Goal: Task Accomplishment & Management: Manage account settings

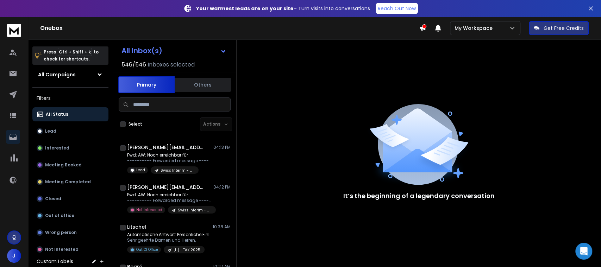
click at [20, 89] on body "Your warmest leads are on your site – Turn visits into conversations Reach Out …" at bounding box center [300, 133] width 601 height 267
click at [16, 92] on icon at bounding box center [12, 94] width 7 height 7
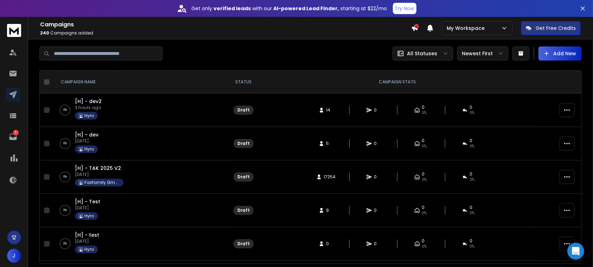
click at [93, 52] on input at bounding box center [100, 53] width 123 height 14
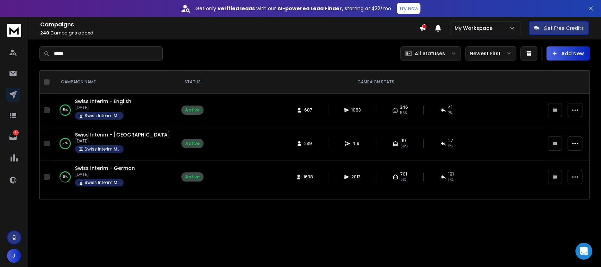
type input "*****"
click at [118, 172] on p "[DATE]" at bounding box center [105, 175] width 60 height 6
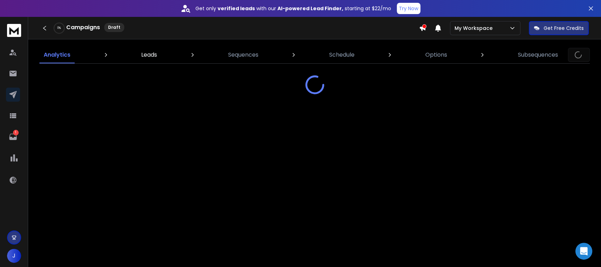
click at [155, 55] on p "Leads" at bounding box center [149, 55] width 16 height 8
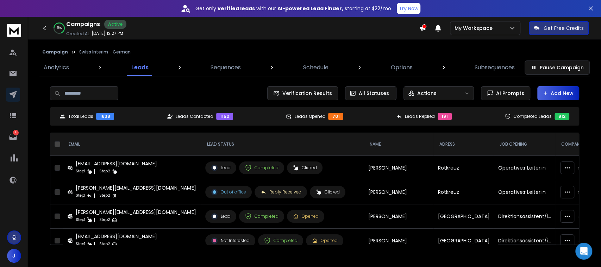
click at [561, 102] on div "Verification Results All Statuses Actions AI Prompts Add New Total Leads 1638 L…" at bounding box center [314, 162] width 529 height 152
click at [558, 96] on button "Add New" at bounding box center [558, 93] width 42 height 14
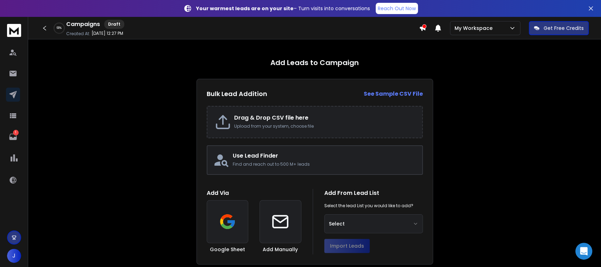
click at [259, 120] on h2 "Drag & Drop CSV file here" at bounding box center [324, 118] width 181 height 8
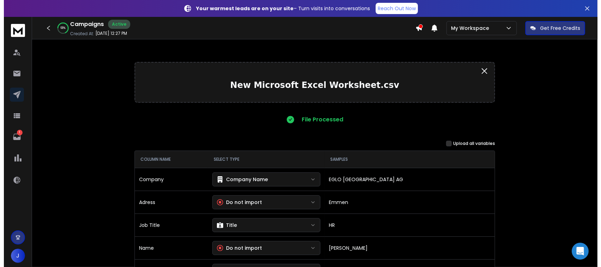
scroll to position [94, 0]
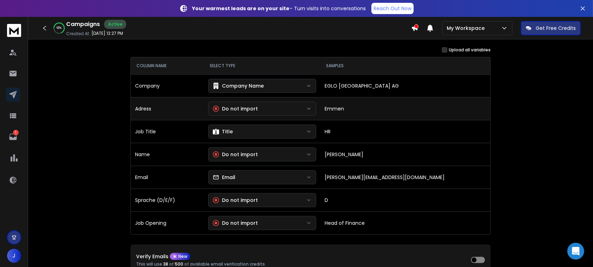
click at [258, 108] on div "Do not import" at bounding box center [235, 108] width 45 height 7
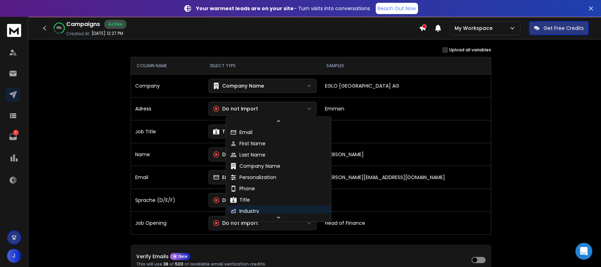
scroll to position [71, 0]
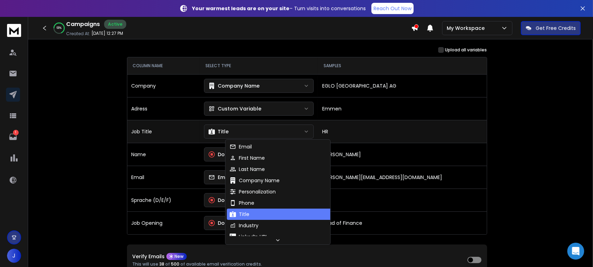
click at [257, 128] on button "Title" at bounding box center [259, 132] width 110 height 14
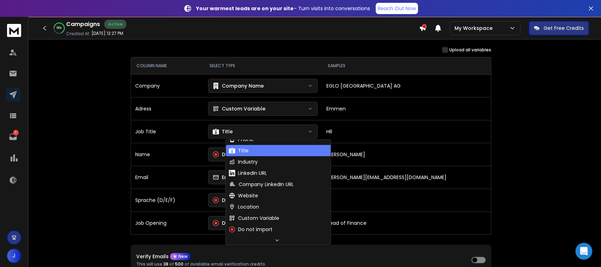
scroll to position [0, 1]
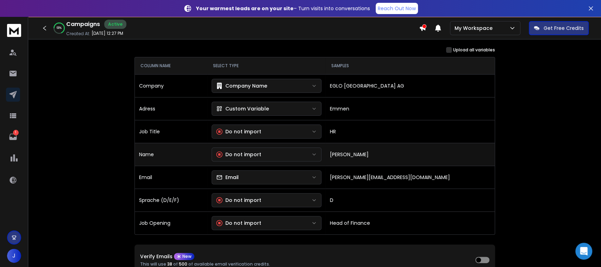
click at [261, 156] on div "Do not import" at bounding box center [238, 154] width 45 height 7
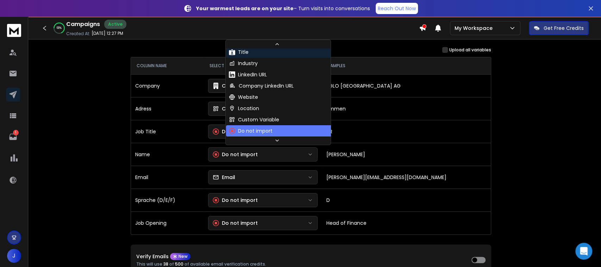
scroll to position [0, 0]
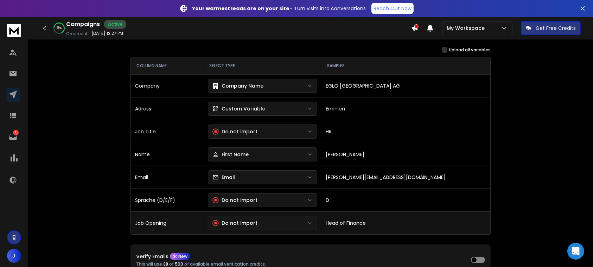
click at [251, 226] on button "Do not import" at bounding box center [263, 223] width 110 height 14
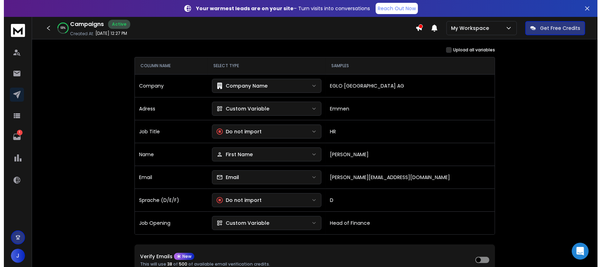
scroll to position [166, 0]
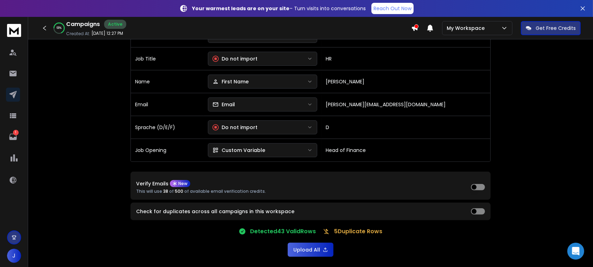
click at [314, 251] on button "Upload All" at bounding box center [311, 250] width 46 height 14
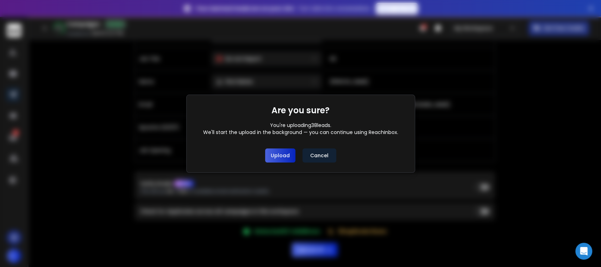
click at [285, 149] on button "Upload" at bounding box center [280, 156] width 30 height 14
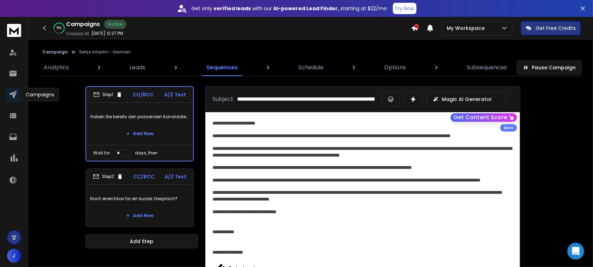
click at [14, 95] on icon at bounding box center [12, 94] width 7 height 7
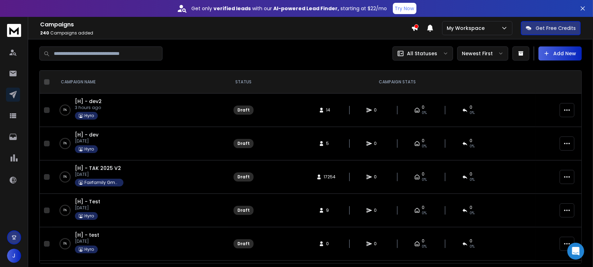
click at [103, 58] on input at bounding box center [100, 53] width 123 height 14
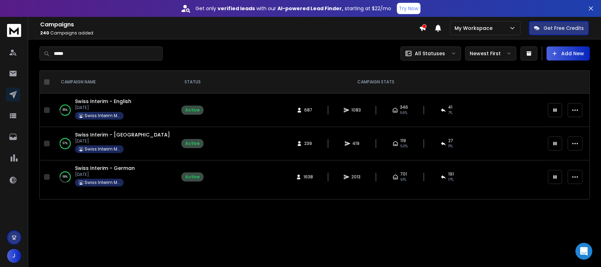
type input "*****"
click at [123, 107] on p "[DATE]" at bounding box center [103, 108] width 56 height 6
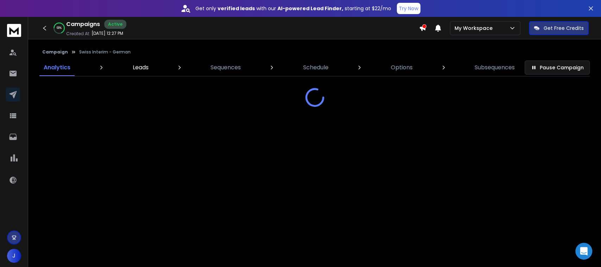
click at [138, 65] on p "Leads" at bounding box center [141, 67] width 16 height 8
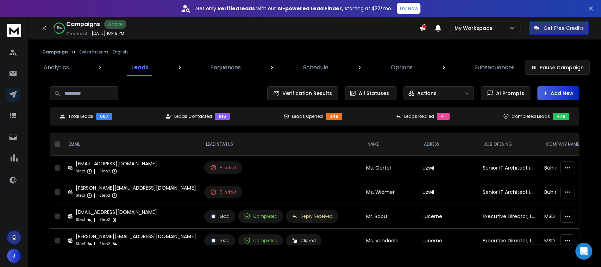
click at [553, 91] on button "Add New" at bounding box center [558, 93] width 42 height 14
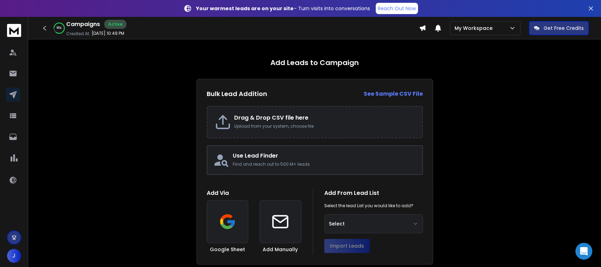
click at [294, 124] on p "Upload from your system, choose file" at bounding box center [324, 127] width 181 height 6
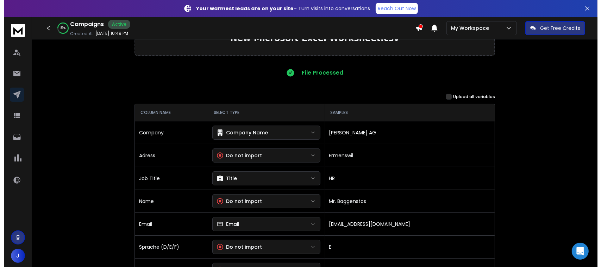
scroll to position [94, 0]
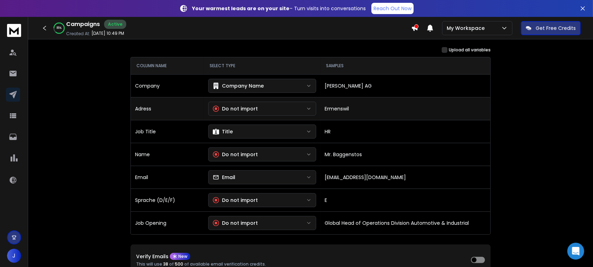
click at [263, 108] on button "Do not import" at bounding box center [262, 109] width 108 height 14
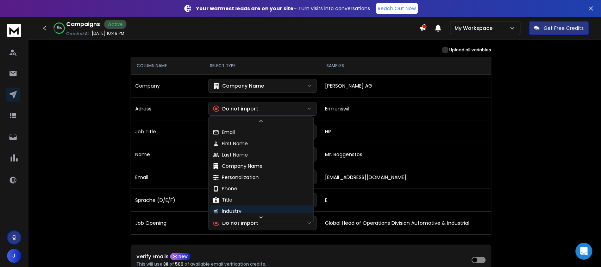
scroll to position [71, 0]
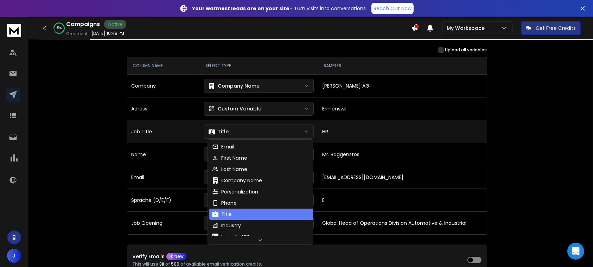
click at [248, 126] on button "Title" at bounding box center [259, 132] width 110 height 14
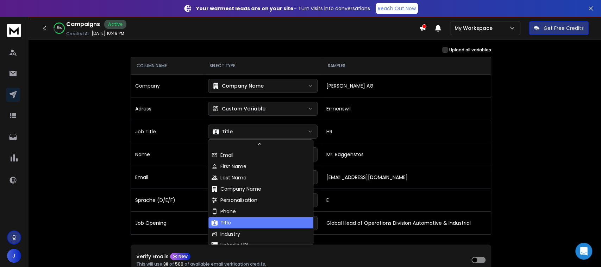
scroll to position [0, 1]
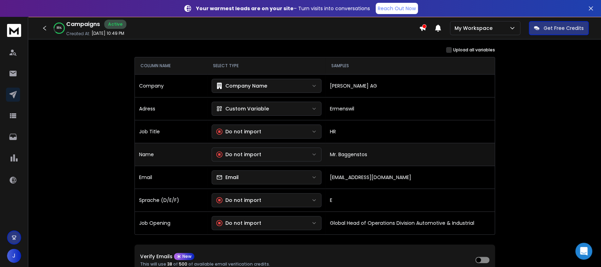
click at [234, 155] on button "Do not import" at bounding box center [267, 154] width 110 height 14
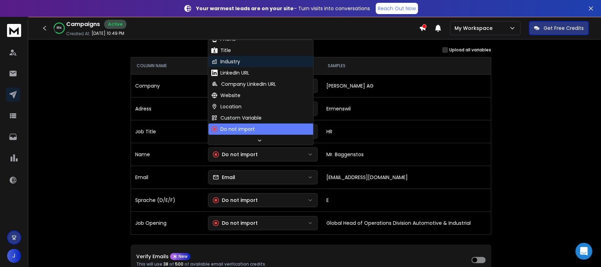
scroll to position [0, 0]
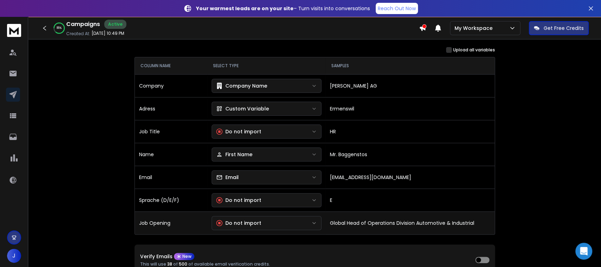
click at [240, 220] on div "Do not import" at bounding box center [238, 223] width 45 height 7
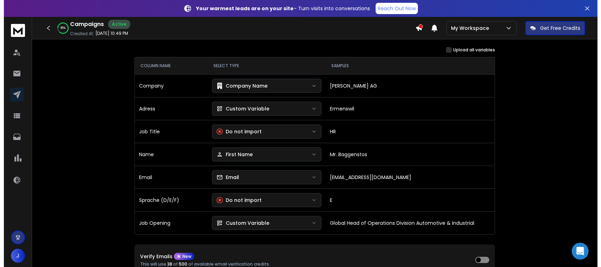
scroll to position [166, 0]
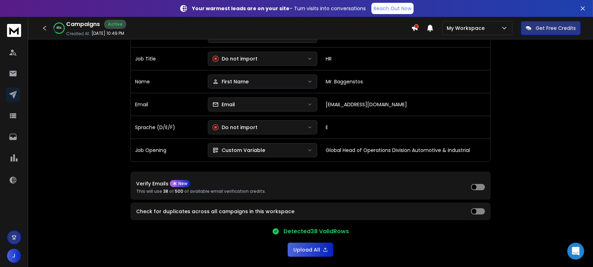
click at [315, 255] on button "Upload All" at bounding box center [311, 250] width 46 height 14
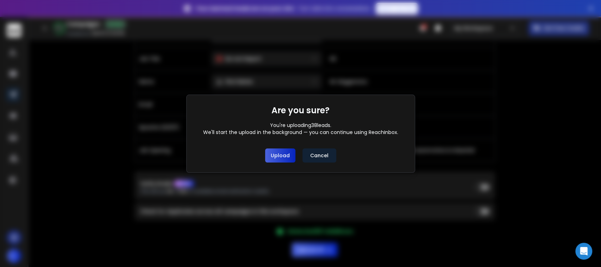
click at [271, 159] on button "Upload" at bounding box center [280, 156] width 30 height 14
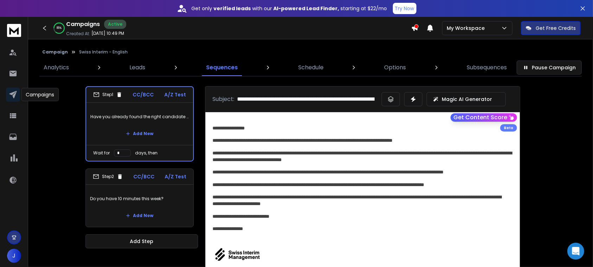
click at [13, 95] on icon at bounding box center [12, 94] width 7 height 7
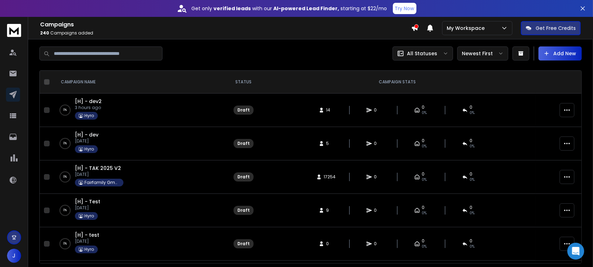
click at [83, 56] on input at bounding box center [100, 53] width 123 height 14
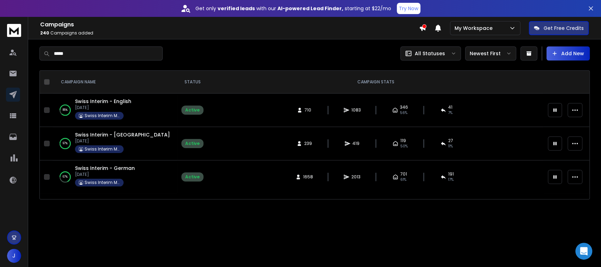
type input "*****"
click at [125, 140] on p "[DATE]" at bounding box center [122, 141] width 95 height 6
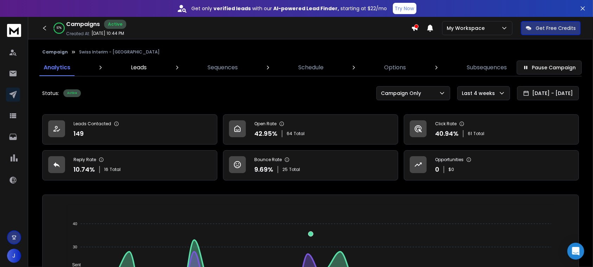
click at [143, 69] on p "Leads" at bounding box center [139, 67] width 16 height 8
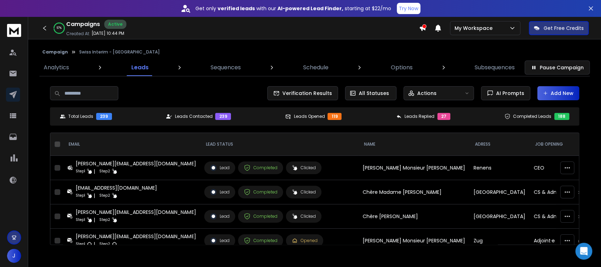
click at [548, 97] on button "Add New" at bounding box center [558, 93] width 42 height 14
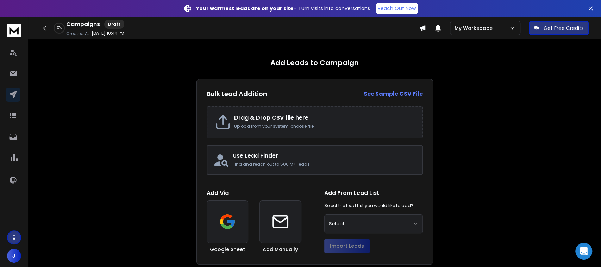
click at [276, 128] on p "Upload from your system, choose file" at bounding box center [324, 127] width 181 height 6
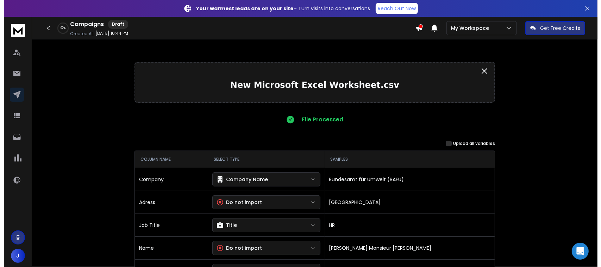
scroll to position [94, 0]
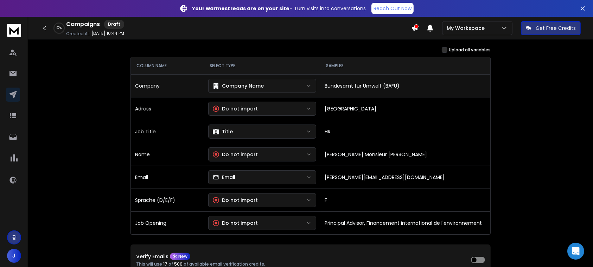
click at [275, 90] on button "Company Name" at bounding box center [262, 86] width 108 height 14
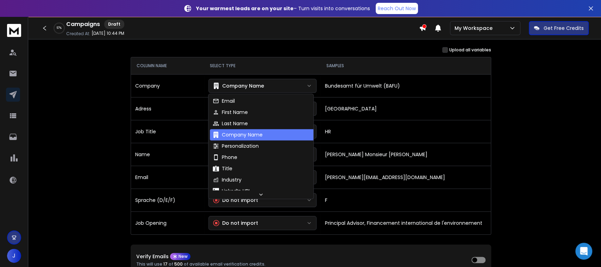
scroll to position [0, 1]
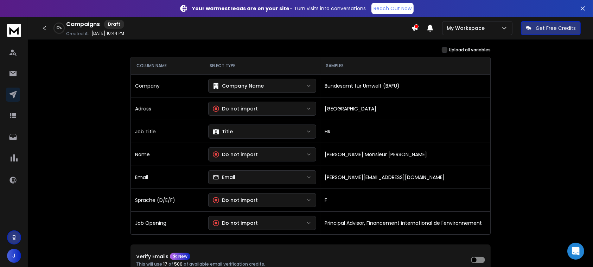
click at [123, 145] on div "New Microsoft Excel Worksheet.csv File Processed Upload all variables COLUMN NA…" at bounding box center [296, 132] width 593 height 418
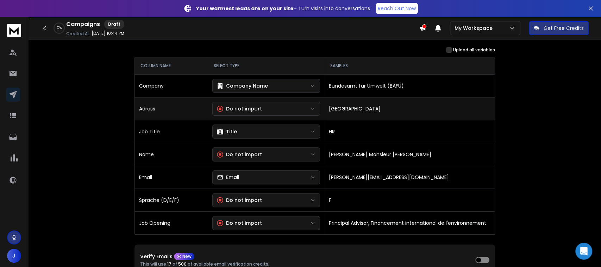
click at [228, 109] on div "Do not import" at bounding box center [239, 108] width 45 height 7
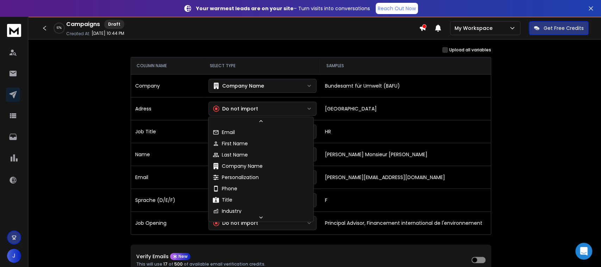
scroll to position [71, 0]
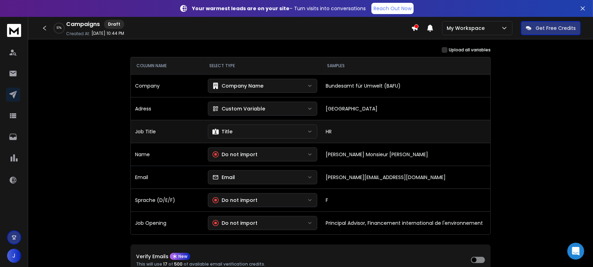
click at [236, 132] on button "Title" at bounding box center [263, 132] width 110 height 14
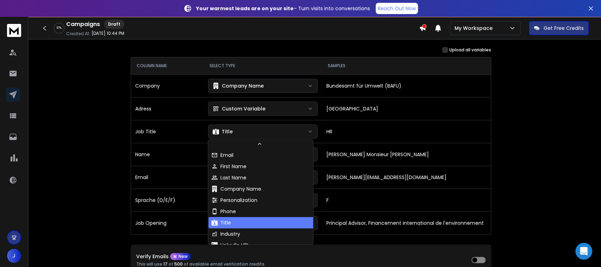
scroll to position [0, 1]
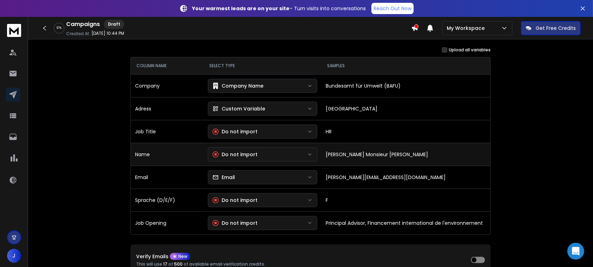
click at [251, 153] on div "Do not import" at bounding box center [235, 154] width 45 height 7
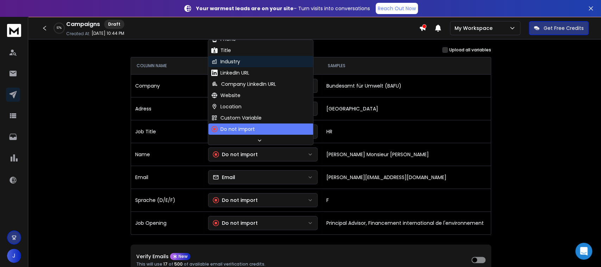
scroll to position [0, 0]
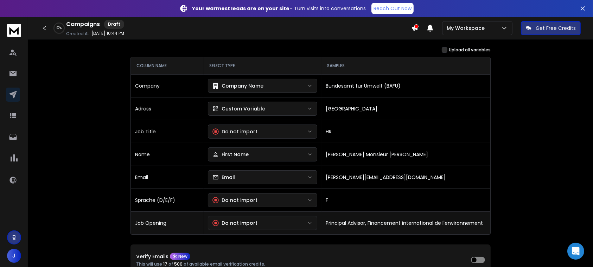
click at [237, 220] on div "Do not import" at bounding box center [235, 223] width 45 height 7
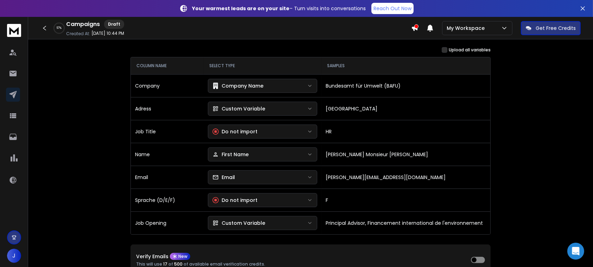
scroll to position [166, 0]
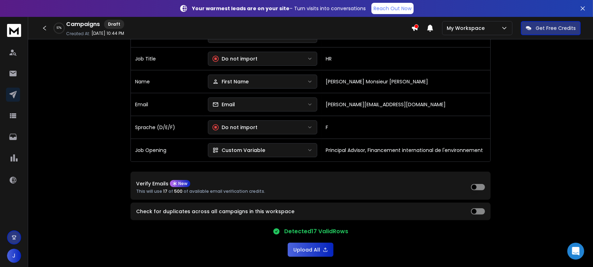
click at [309, 247] on button "Upload All" at bounding box center [311, 250] width 46 height 14
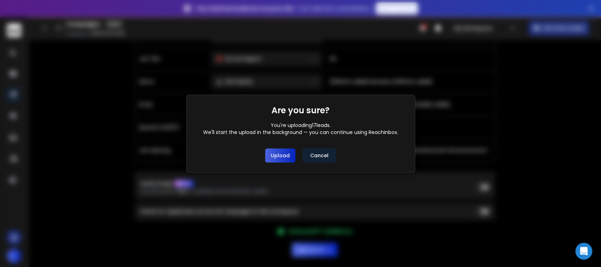
click at [285, 162] on button "Upload" at bounding box center [280, 156] width 30 height 14
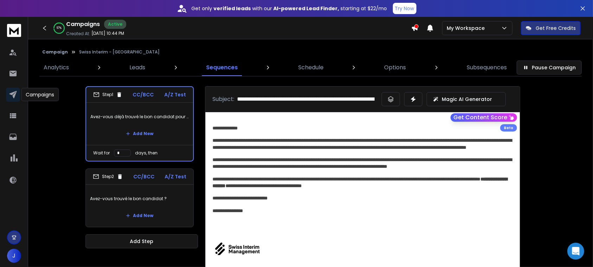
click at [11, 93] on icon at bounding box center [13, 94] width 8 height 8
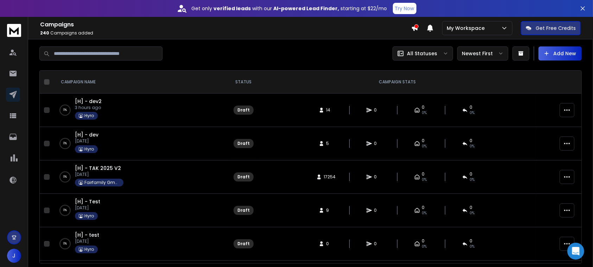
click at [67, 58] on input at bounding box center [100, 53] width 123 height 14
type input "*****"
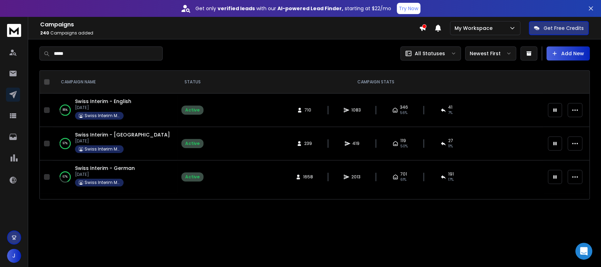
click at [79, 56] on input "*****" at bounding box center [100, 53] width 123 height 14
click at [14, 133] on icon at bounding box center [13, 137] width 8 height 8
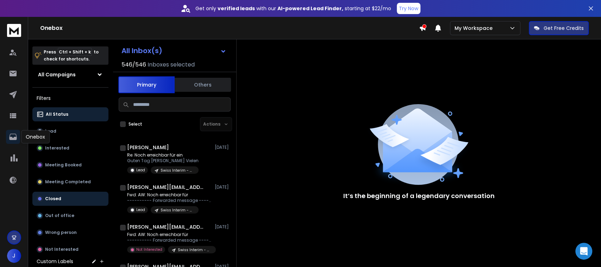
scroll to position [139, 0]
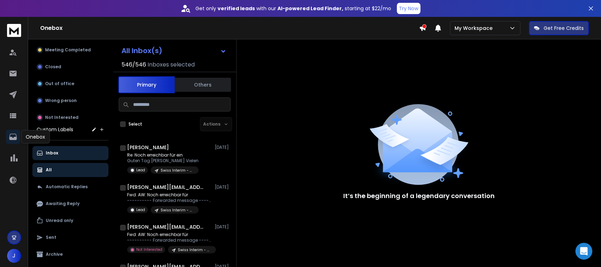
click at [63, 163] on button "All" at bounding box center [70, 170] width 76 height 14
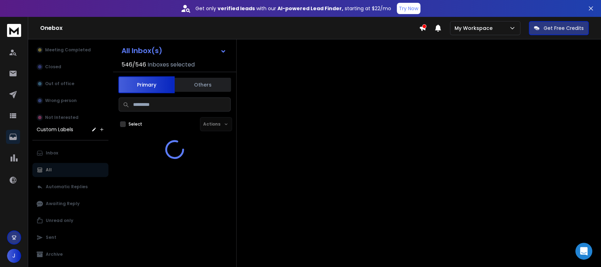
scroll to position [0, 0]
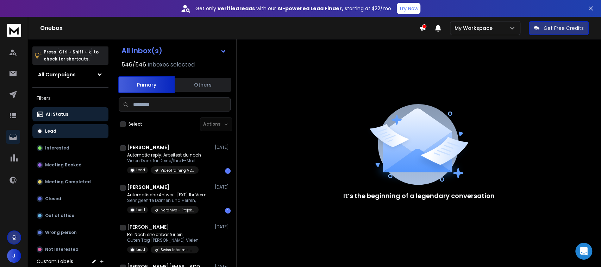
click at [57, 131] on button "Lead" at bounding box center [70, 131] width 76 height 14
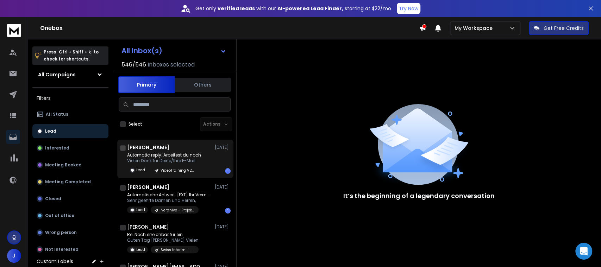
click at [191, 171] on p "VideoTraining V2 - Leitende Angestellte" at bounding box center [178, 170] width 34 height 5
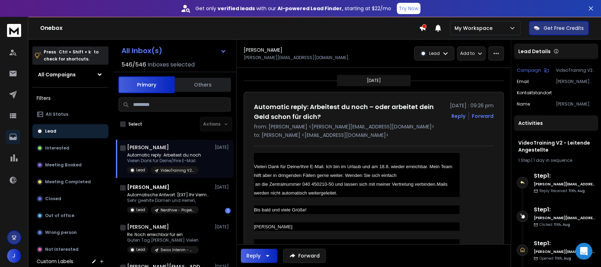
click at [349, 180] on p "Vielen Dank für Deine/Ihre E-Mail. Ich bin im Urlaub und am 18.8. wieder erreic…" at bounding box center [357, 175] width 206 height 44
click at [422, 61] on div "[PERSON_NAME] [PERSON_NAME] [PERSON_NAME][EMAIL_ADDRESS][DOMAIN_NAME] Lead Add …" at bounding box center [374, 53] width 274 height 29
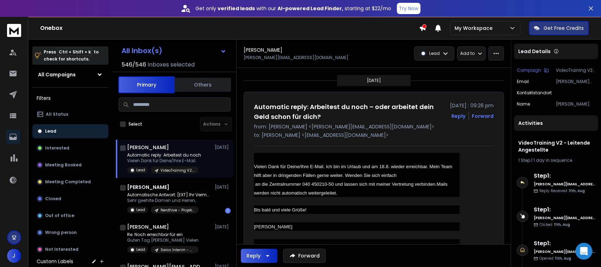
click at [434, 45] on div "[PERSON_NAME] [PERSON_NAME] [PERSON_NAME][EMAIL_ADDRESS][DOMAIN_NAME] Lead Add …" at bounding box center [374, 53] width 274 height 29
click at [431, 52] on p "Lead" at bounding box center [434, 54] width 11 height 6
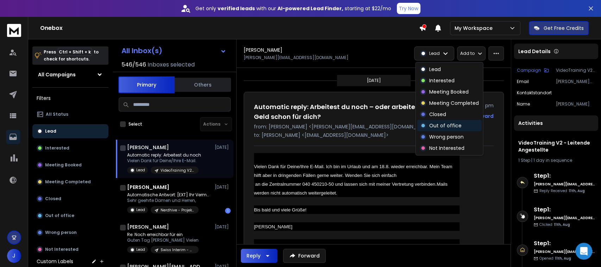
click at [439, 126] on p "Out of office" at bounding box center [445, 125] width 32 height 7
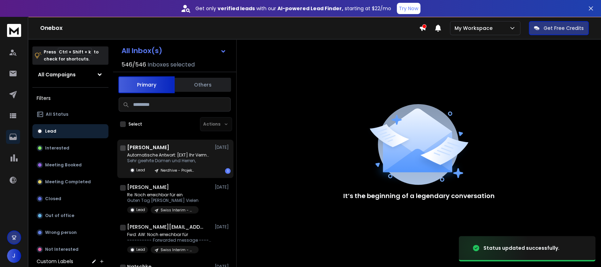
click at [208, 161] on p "Sehr geehrte Damen und Herren," at bounding box center [169, 161] width 84 height 6
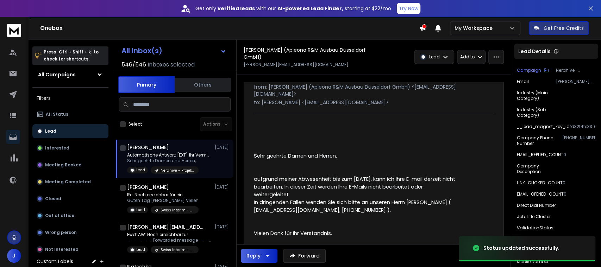
scroll to position [94, 0]
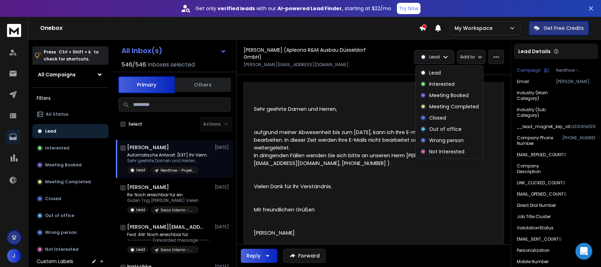
click at [421, 63] on div "Lead" at bounding box center [433, 56] width 39 height 13
click at [436, 131] on p "Out of office" at bounding box center [445, 129] width 32 height 7
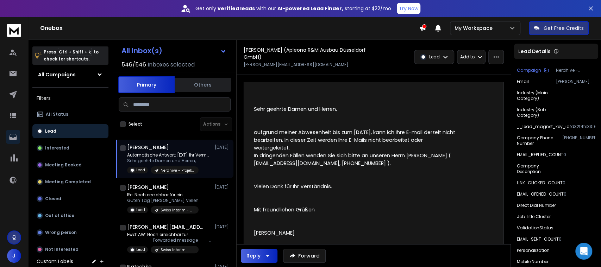
scroll to position [0, 0]
